Goal: Task Accomplishment & Management: Manage account settings

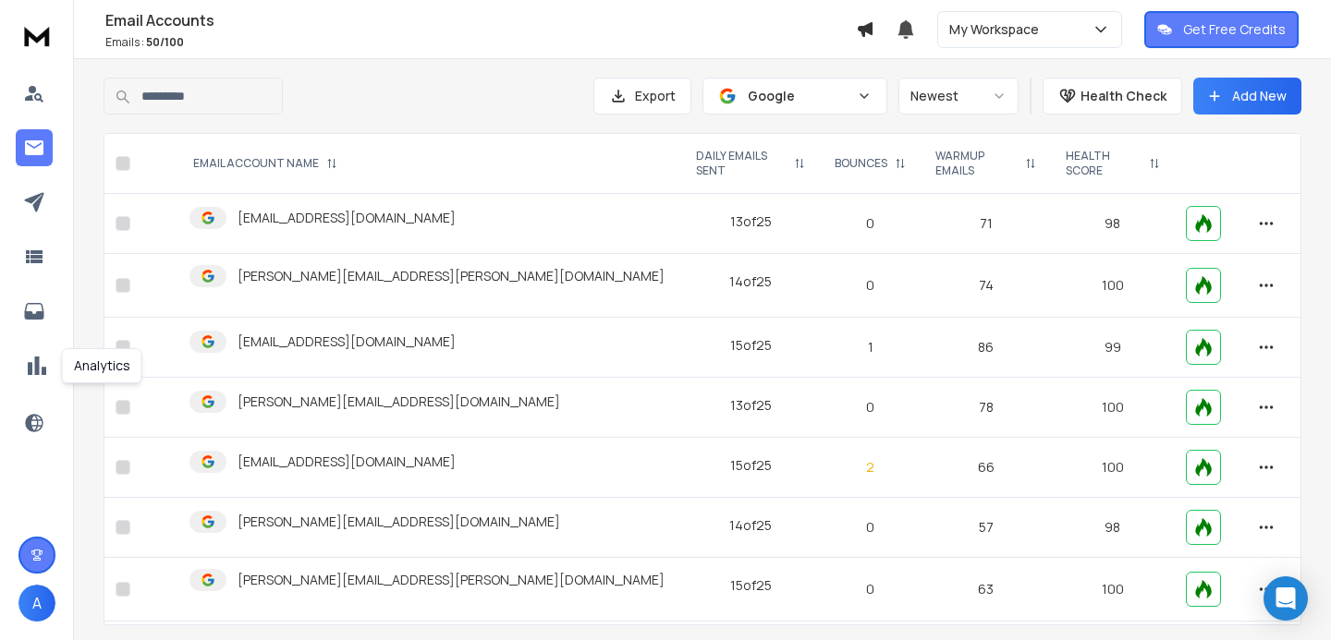
click at [53, 300] on div at bounding box center [37, 314] width 43 height 43
click at [36, 318] on icon at bounding box center [33, 311] width 19 height 17
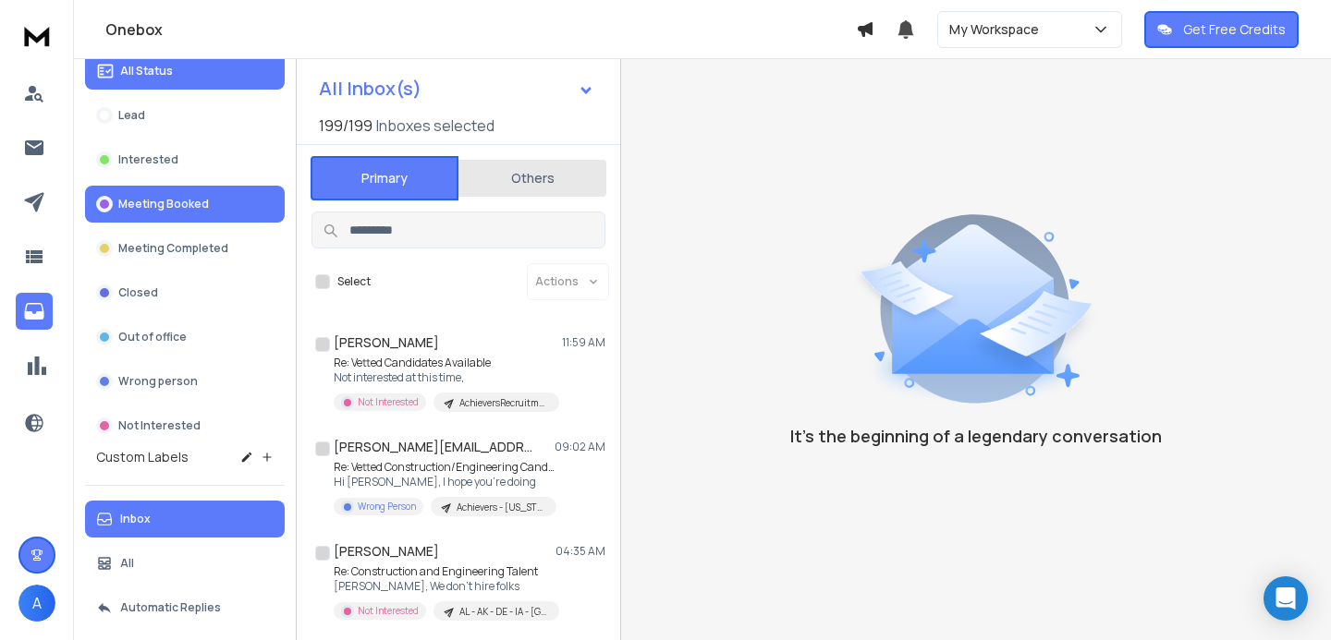
scroll to position [317, 0]
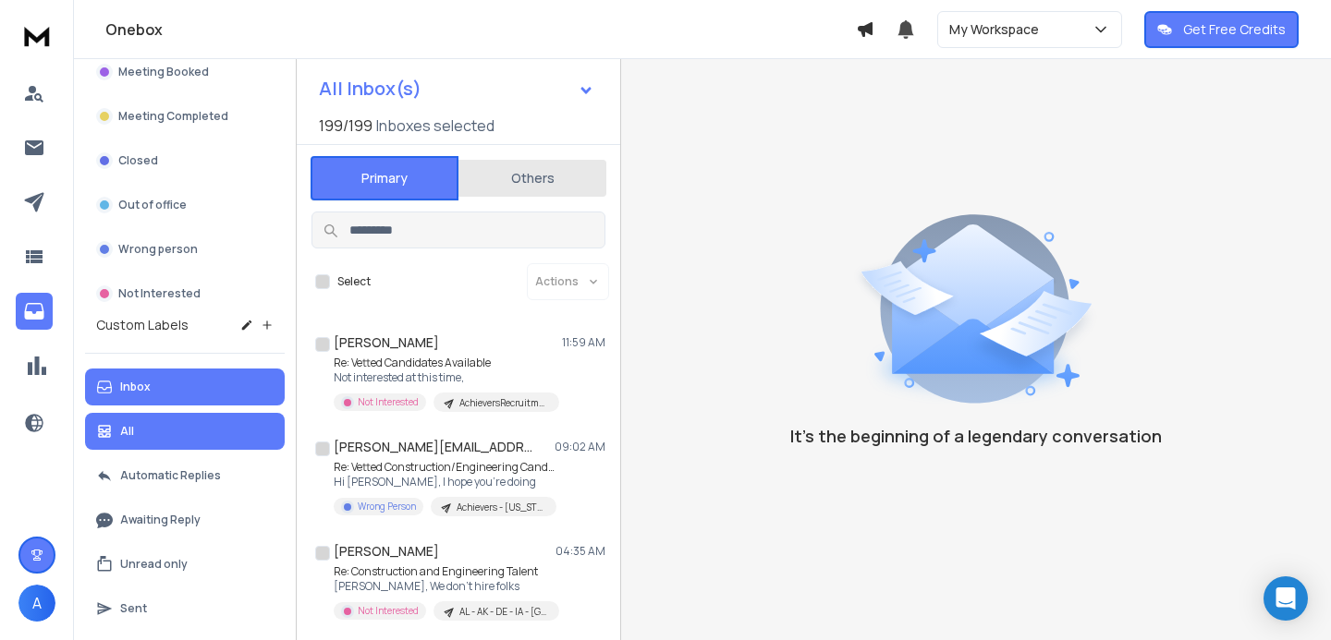
click at [186, 435] on button "All" at bounding box center [185, 431] width 200 height 37
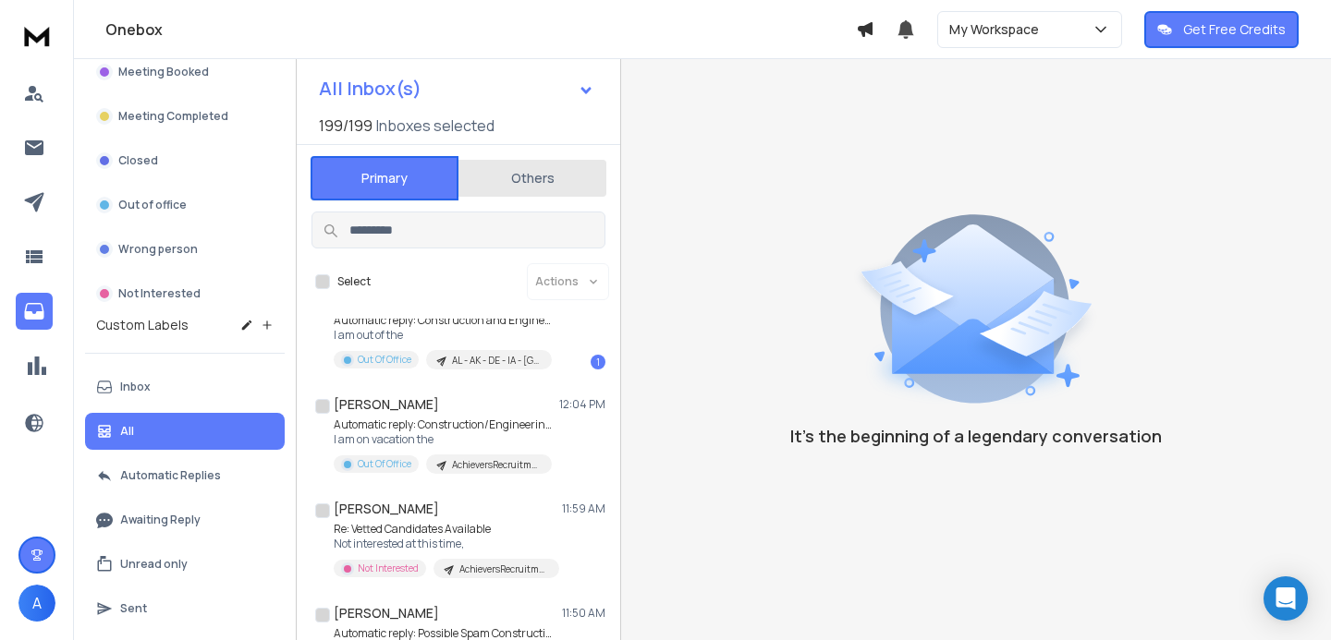
scroll to position [0, 0]
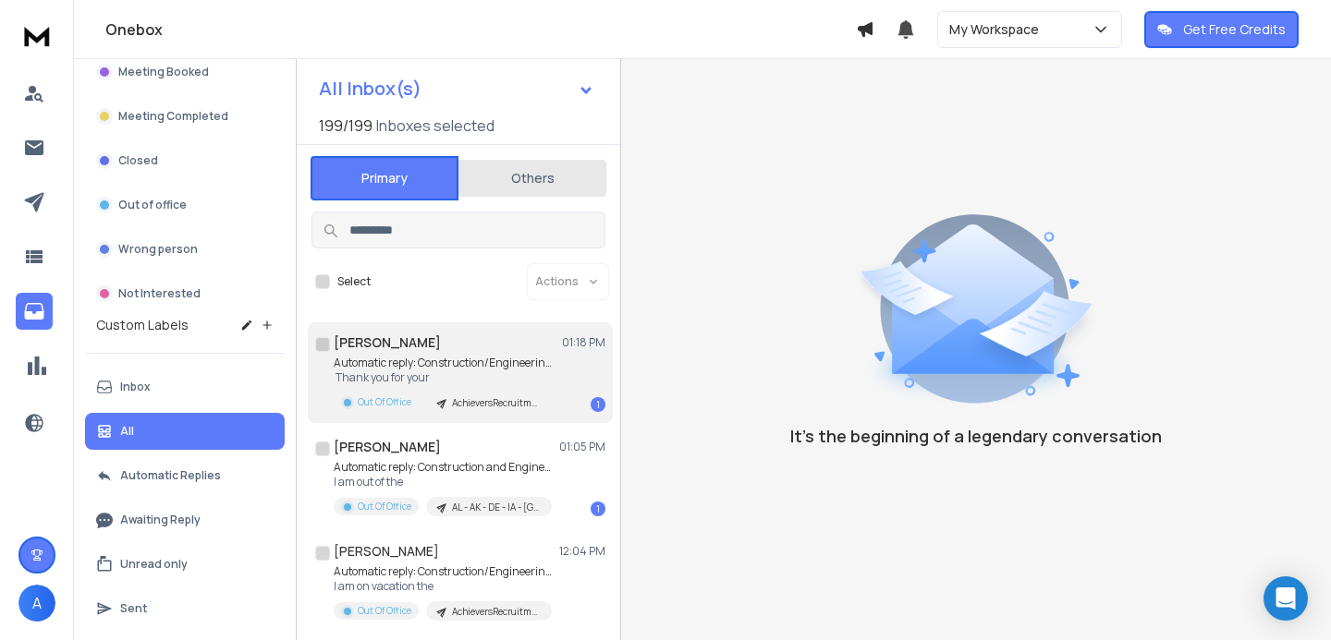
click at [430, 346] on div "[PERSON_NAME] 01:18 PM" at bounding box center [470, 343] width 272 height 18
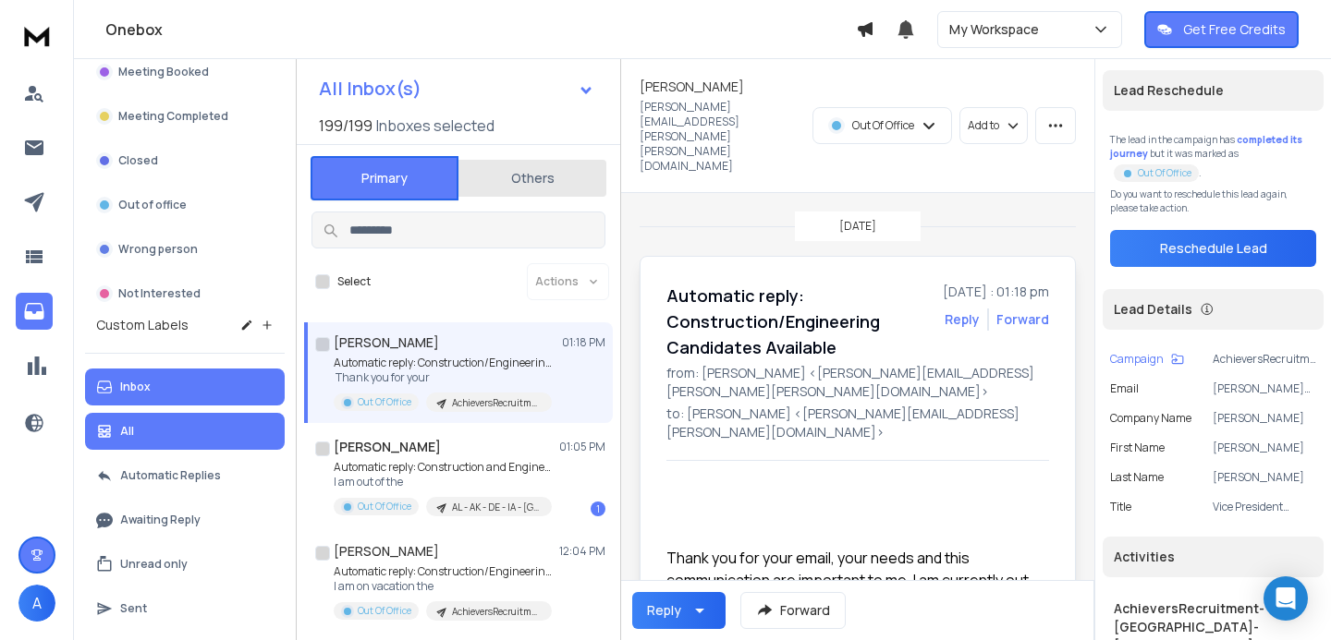
click at [162, 402] on button "Inbox" at bounding box center [185, 387] width 200 height 37
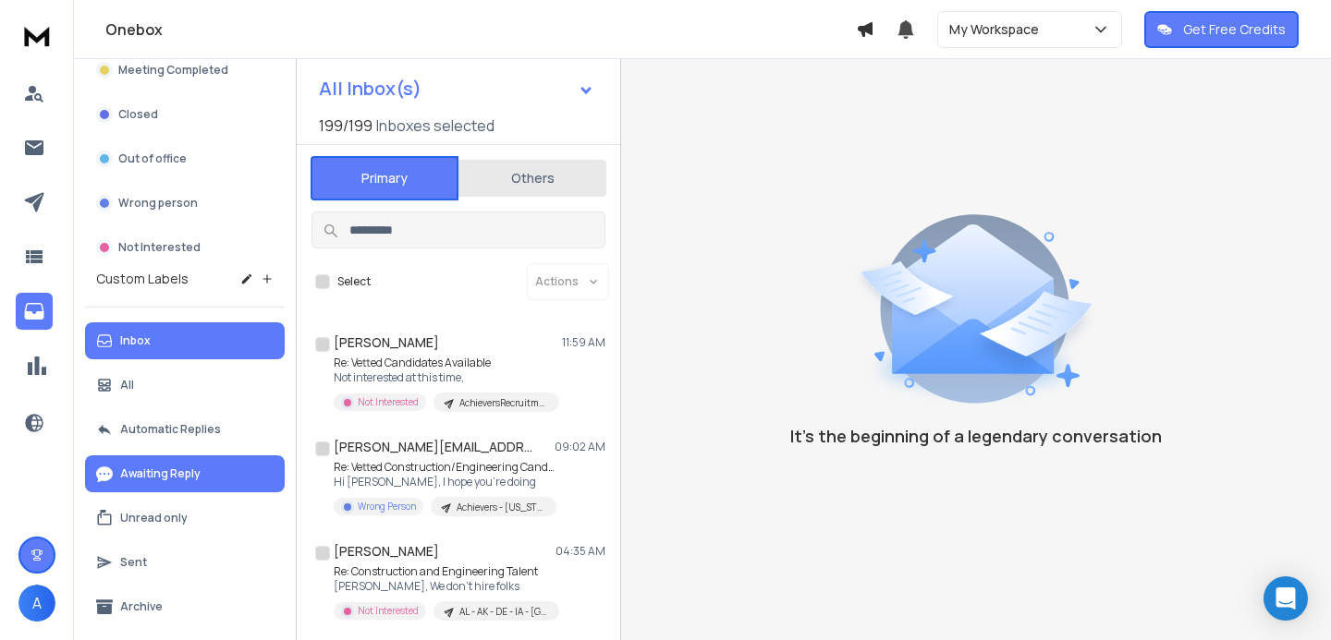
scroll to position [374, 0]
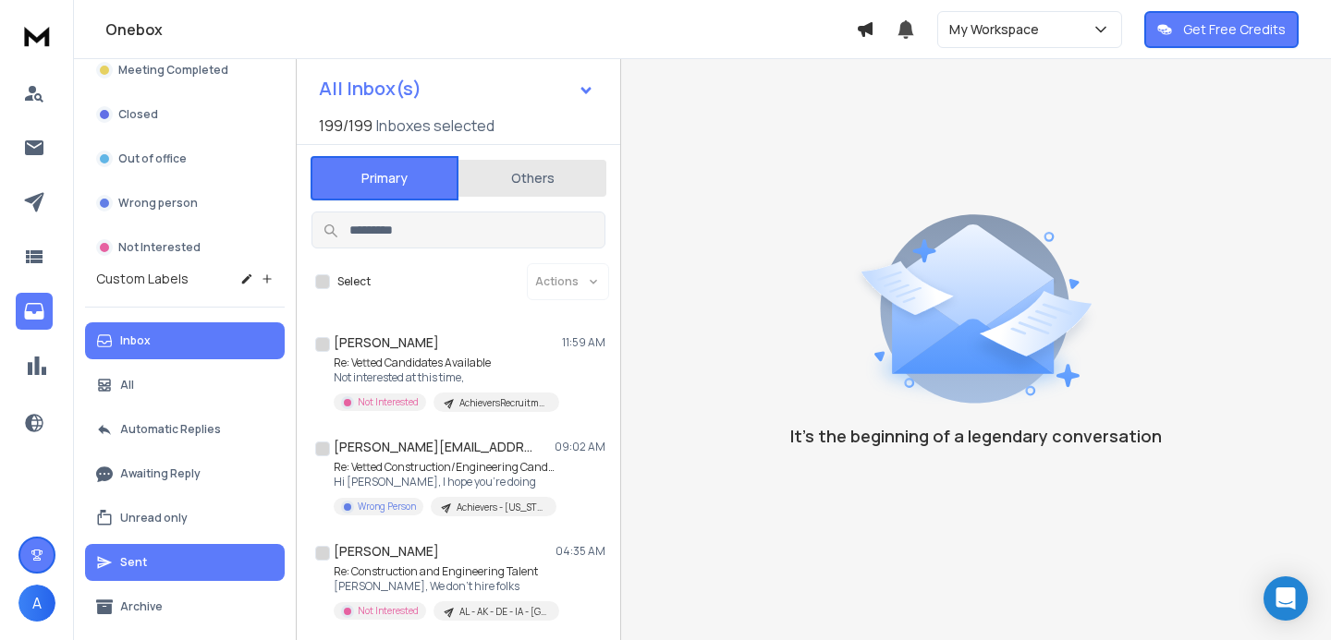
click at [155, 547] on button "Sent" at bounding box center [185, 562] width 200 height 37
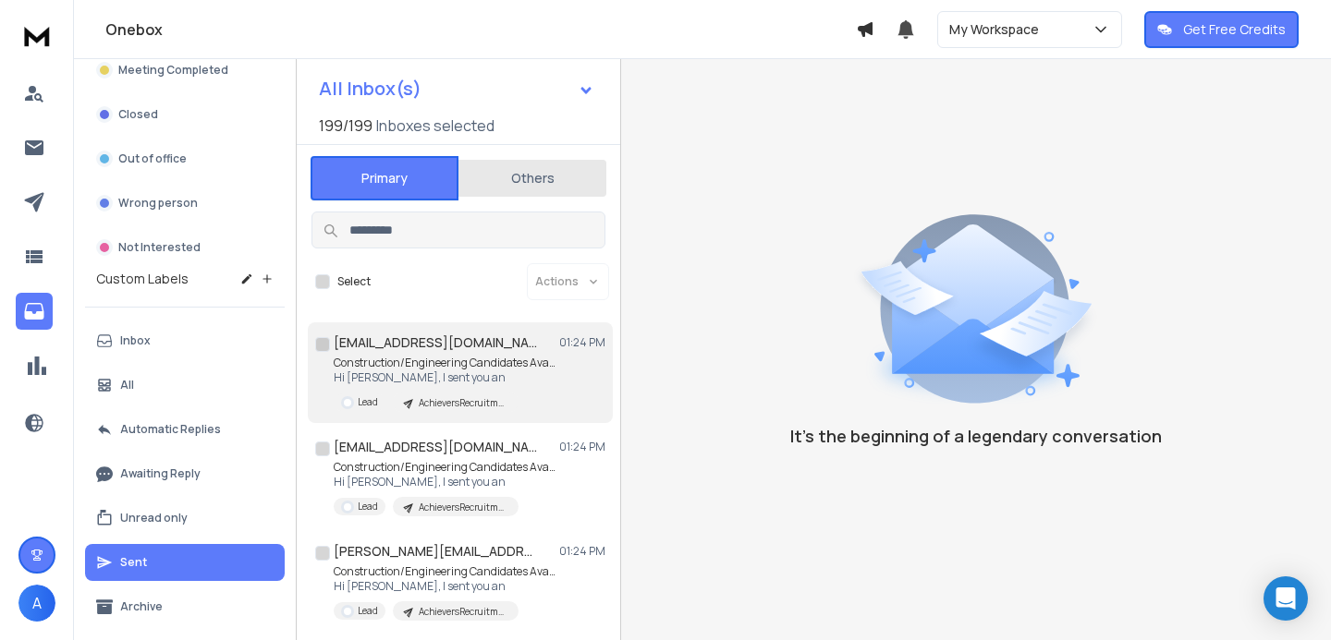
click at [446, 371] on p "Hi [PERSON_NAME], I sent you an" at bounding box center [445, 378] width 222 height 15
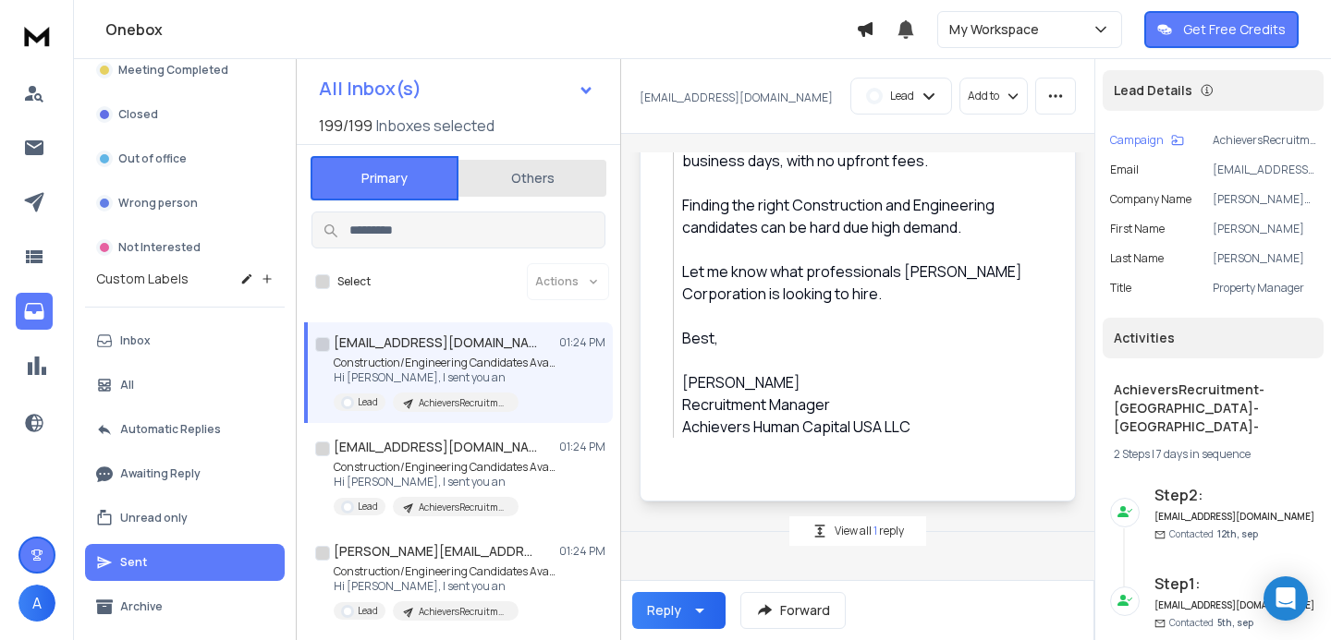
scroll to position [0, 0]
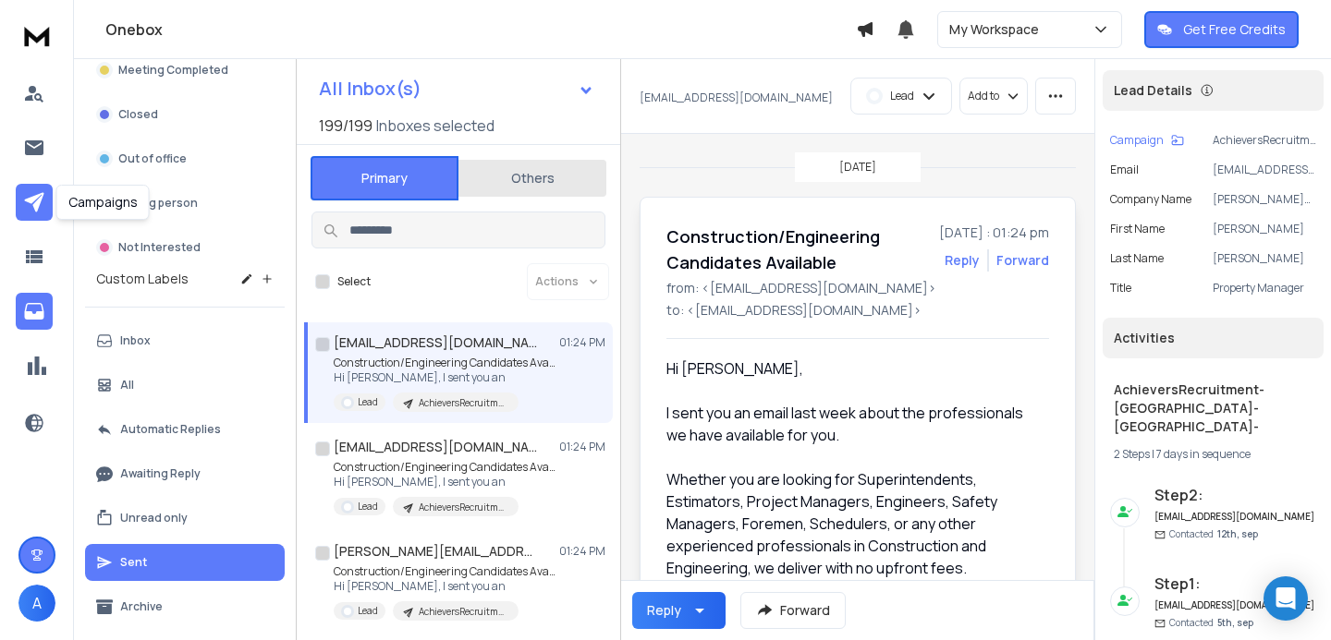
click at [39, 186] on link at bounding box center [34, 202] width 37 height 37
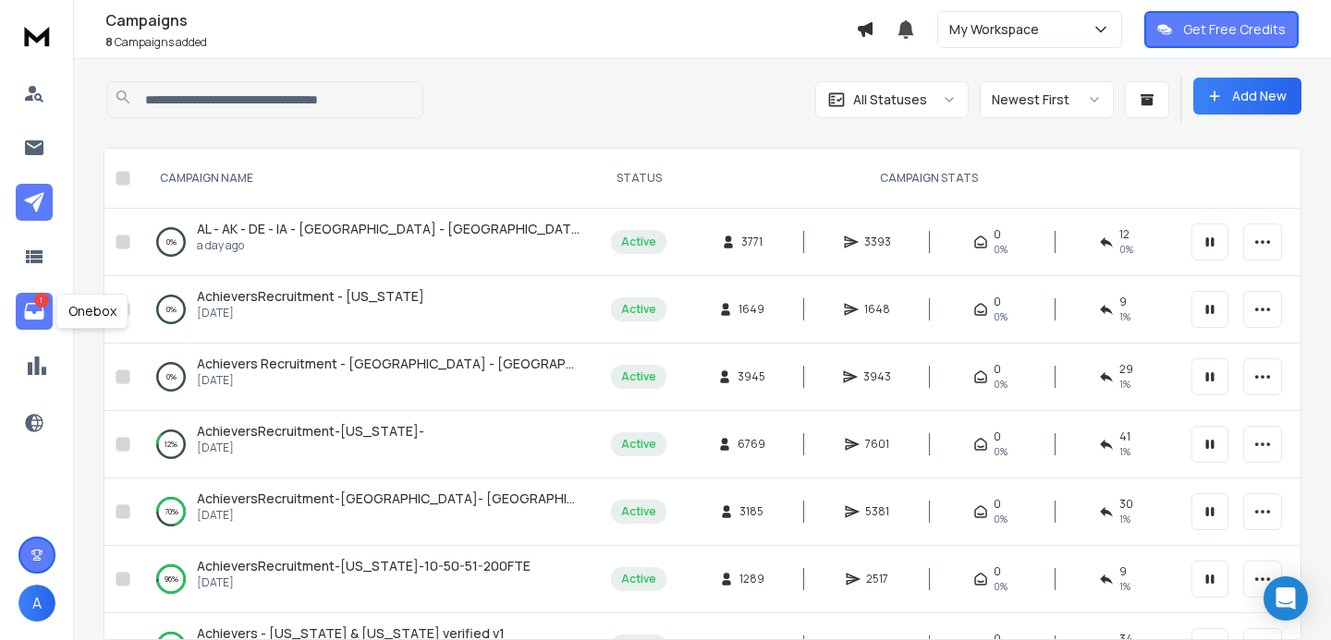
click at [32, 308] on icon at bounding box center [34, 311] width 22 height 22
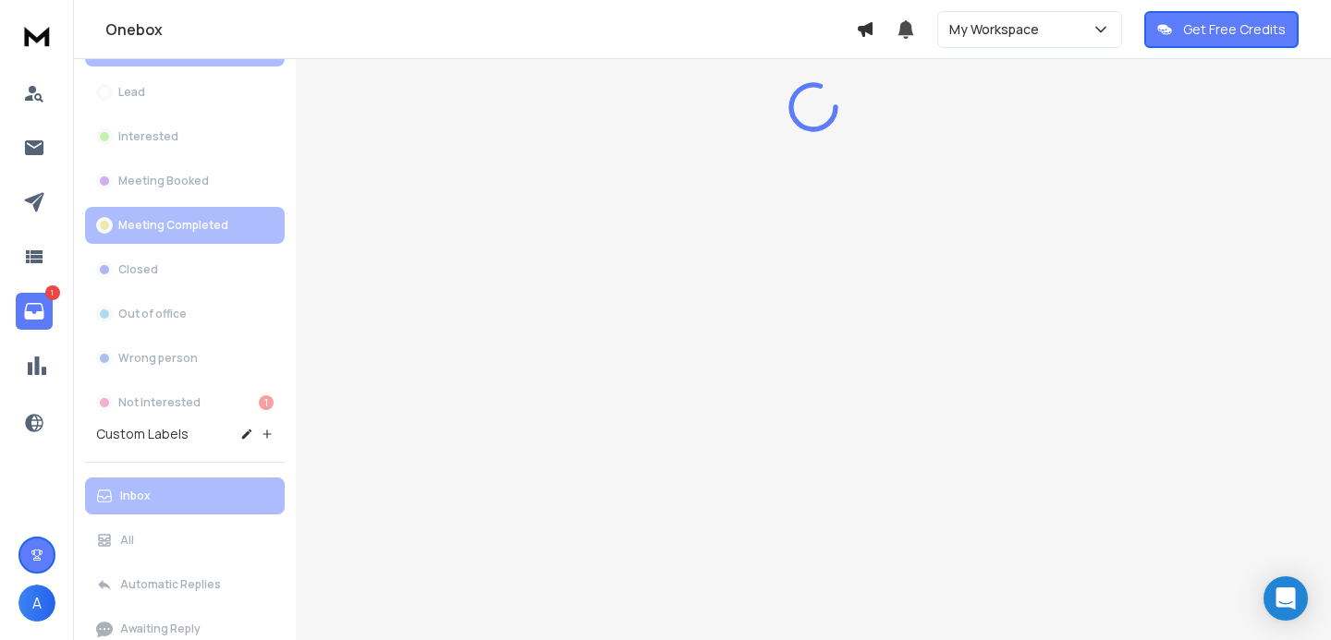
scroll to position [236, 0]
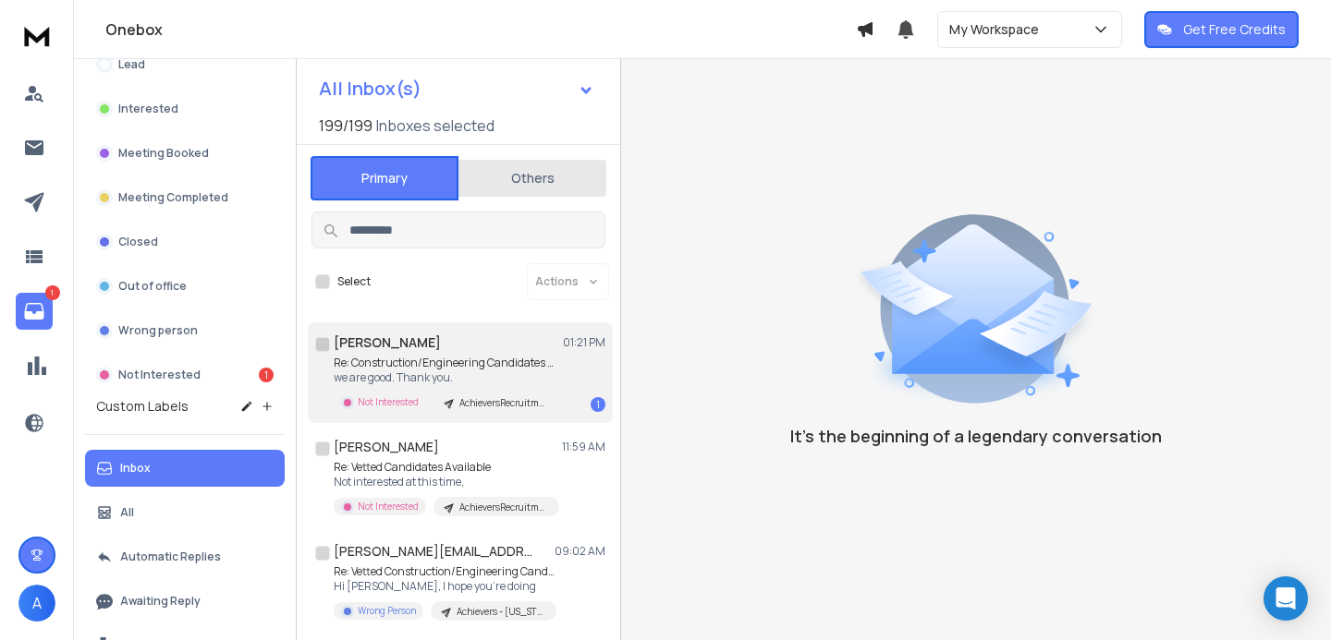
click at [446, 390] on div "Re: Construction/Engineering Candidates Available we are good. Thank you. Not I…" at bounding box center [446, 384] width 225 height 56
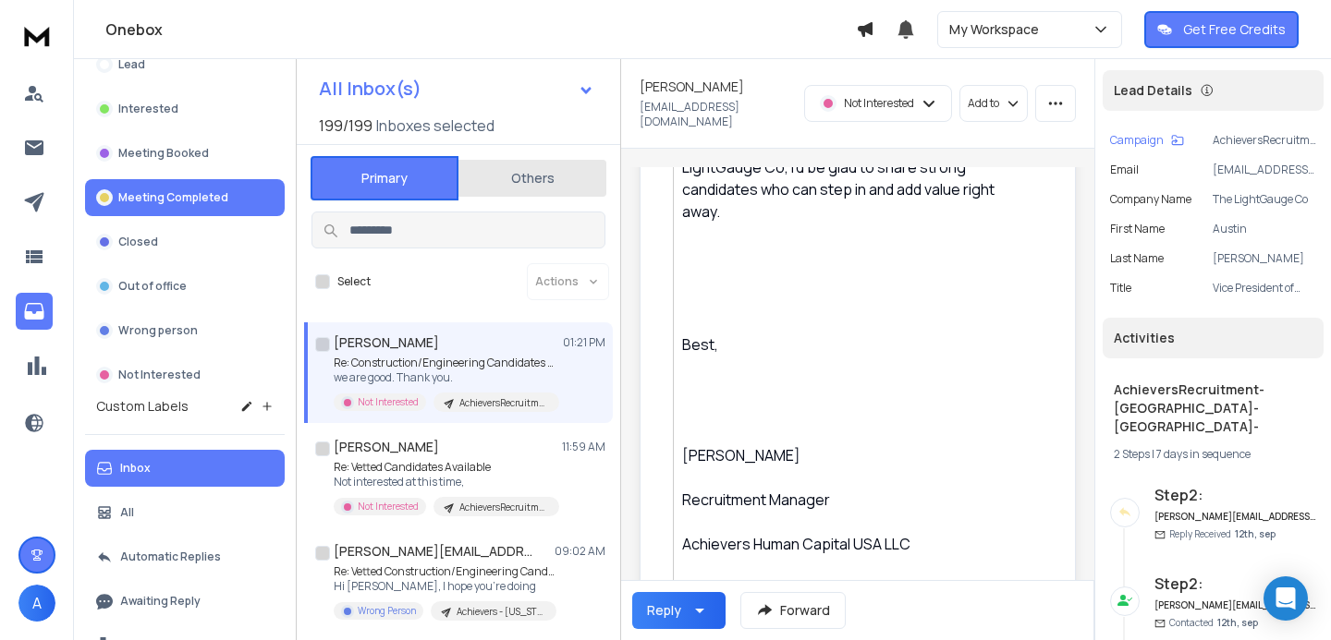
scroll to position [0, 0]
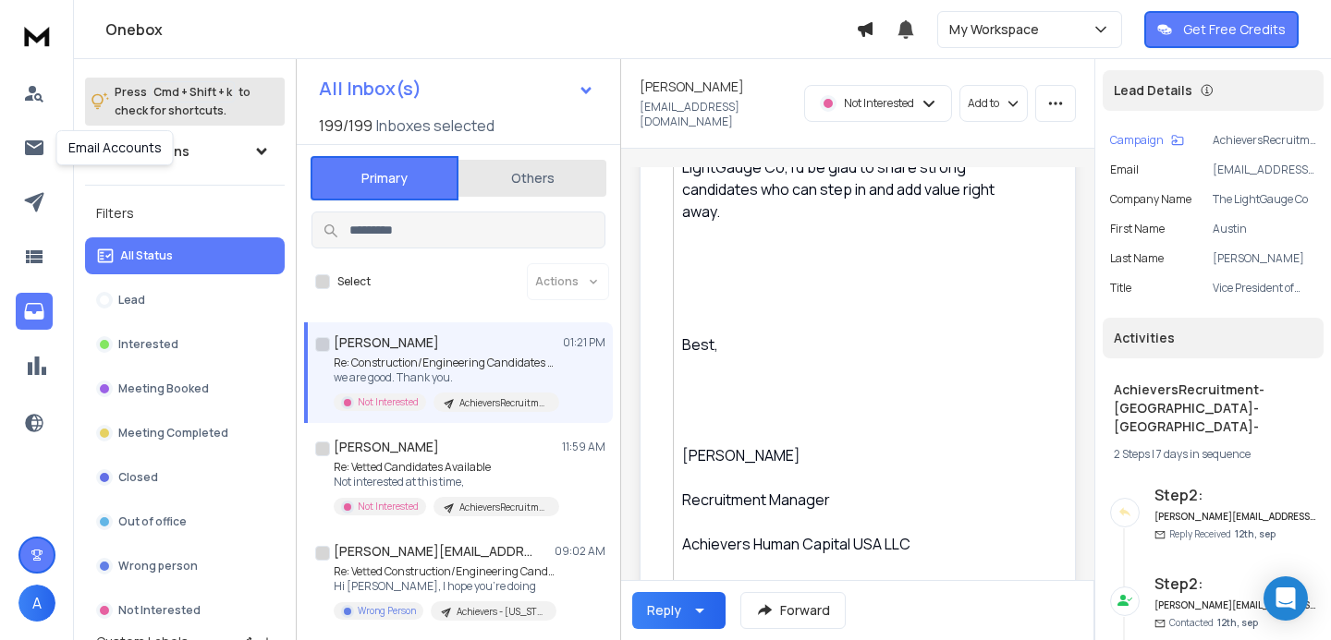
click at [33, 179] on div at bounding box center [37, 261] width 43 height 373
click at [38, 205] on icon at bounding box center [33, 201] width 19 height 19
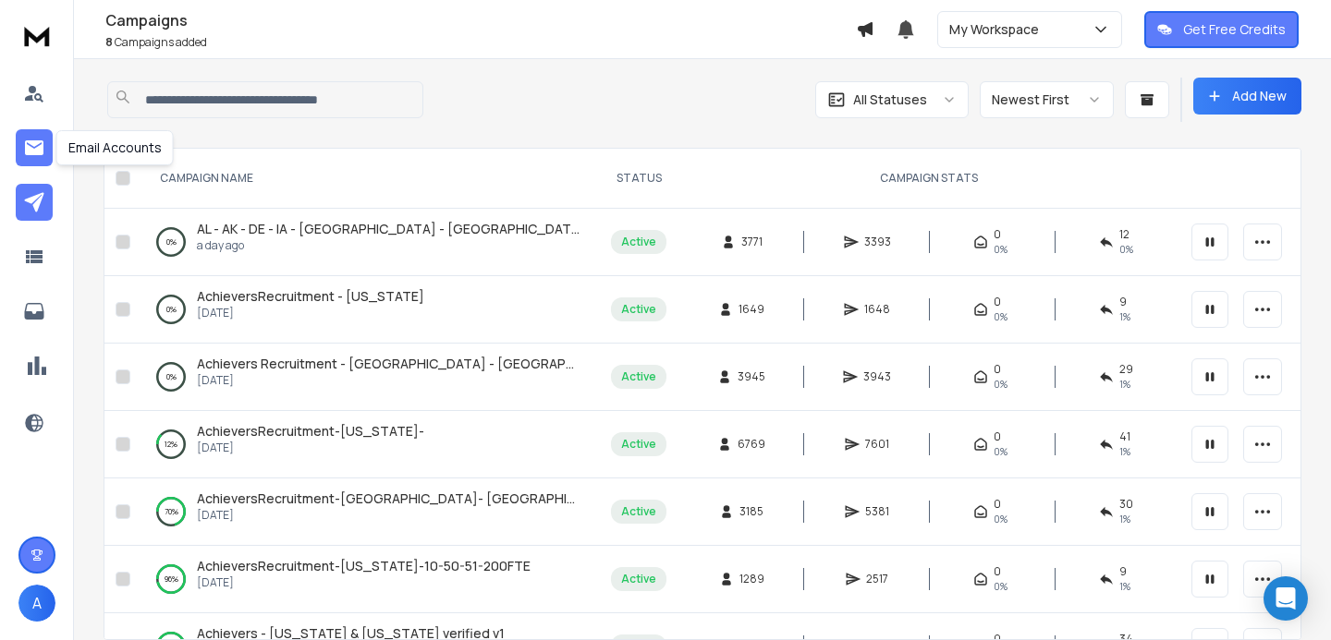
click at [30, 146] on icon at bounding box center [34, 148] width 22 height 22
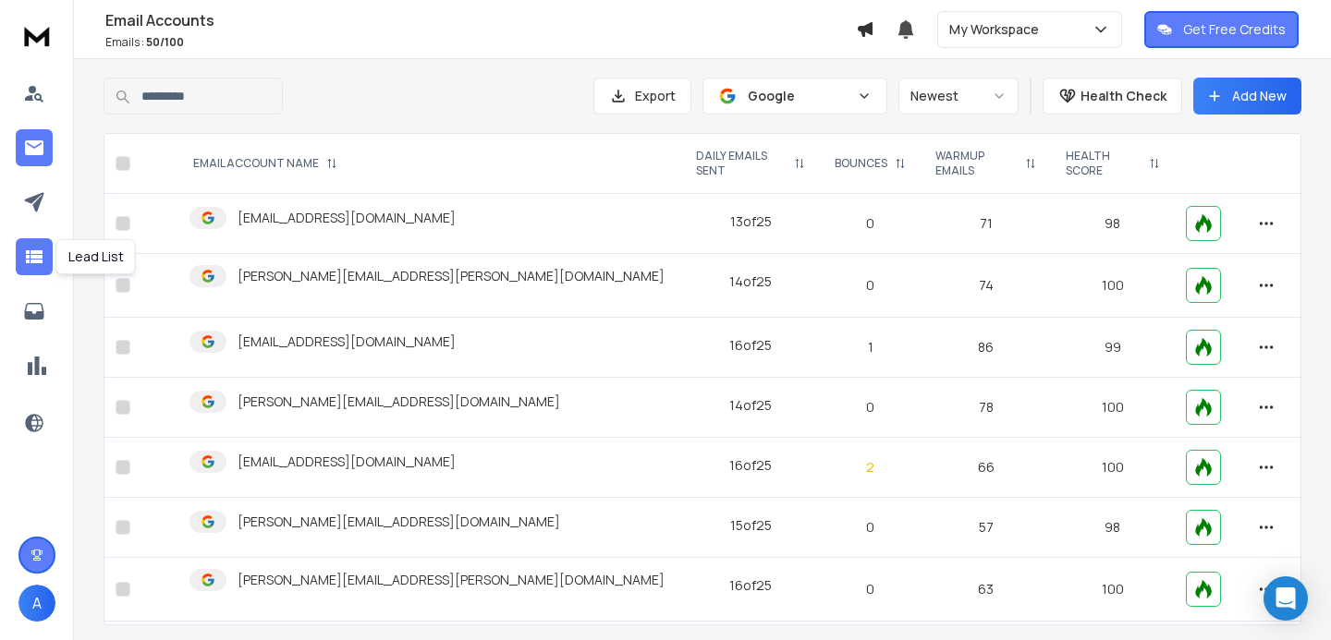
click at [34, 262] on icon at bounding box center [34, 256] width 17 height 13
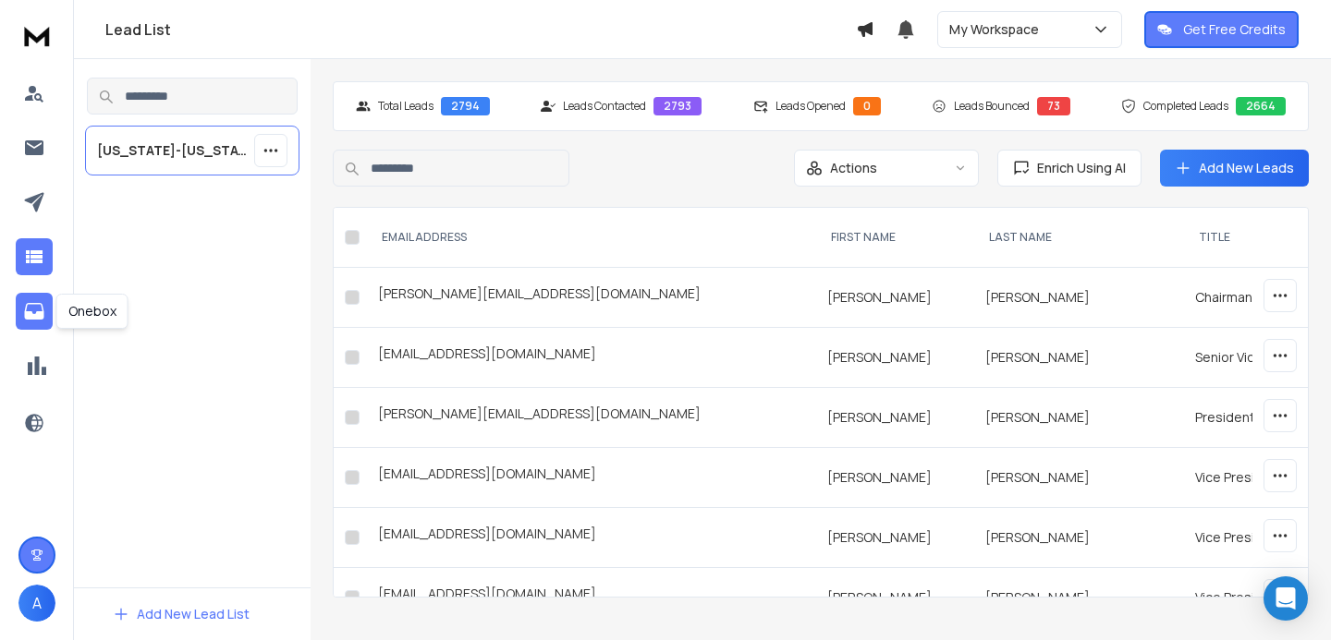
click at [33, 306] on icon at bounding box center [34, 311] width 22 height 22
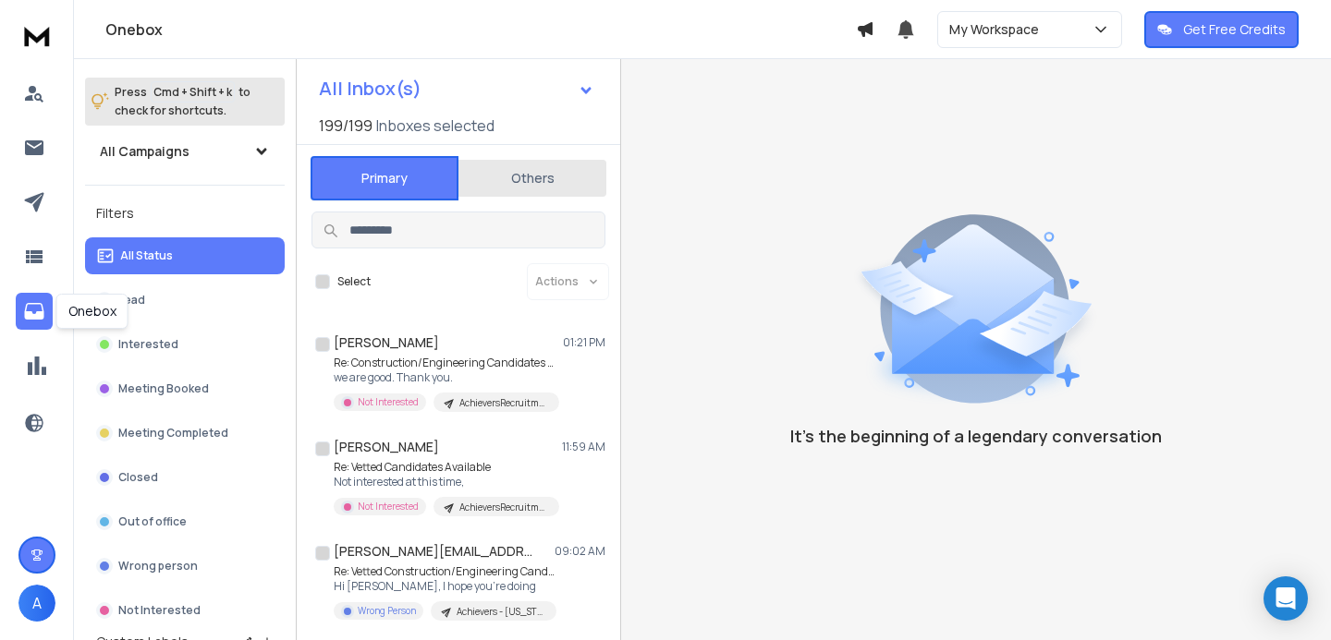
click at [30, 113] on div at bounding box center [37, 96] width 43 height 43
